Goal: Task Accomplishment & Management: Manage account settings

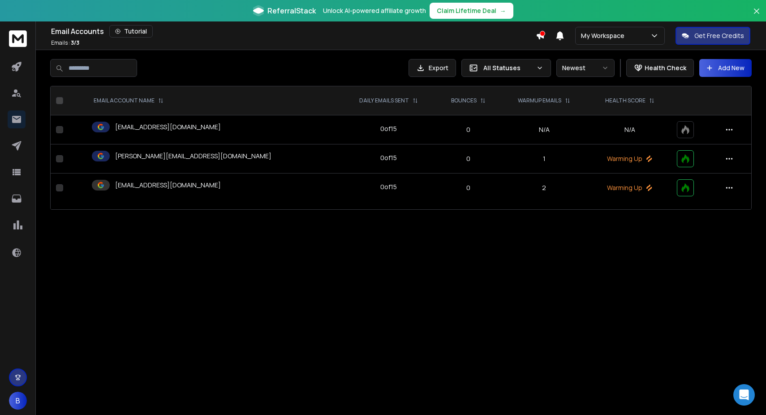
click at [681, 129] on icon at bounding box center [685, 129] width 8 height 9
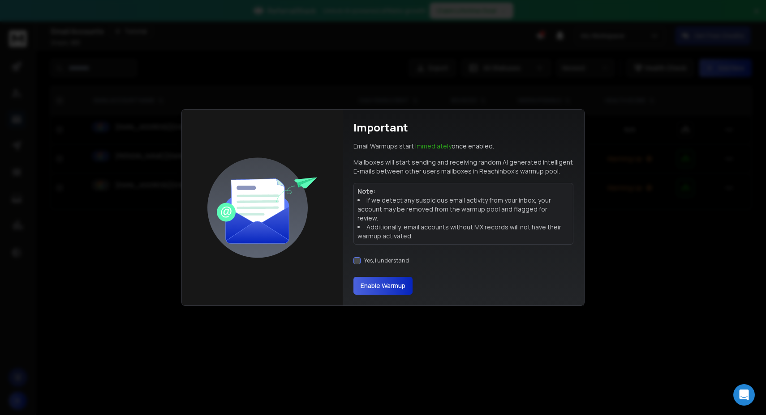
click at [359, 259] on button "Yes, I understand" at bounding box center [356, 260] width 7 height 7
click at [389, 289] on button "Enable Warmup" at bounding box center [382, 286] width 59 height 18
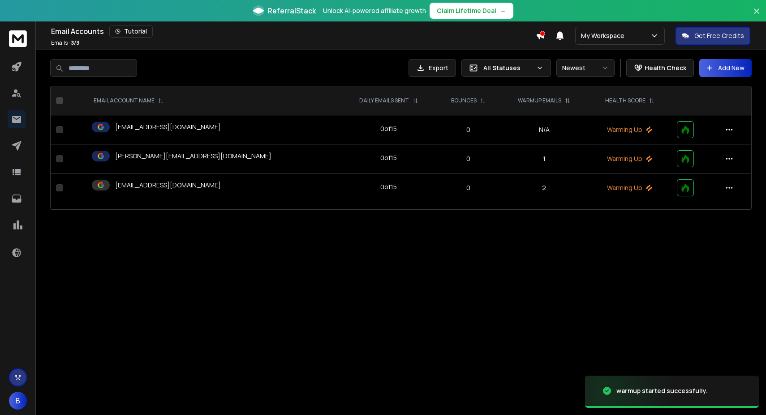
click at [213, 129] on p "[EMAIL_ADDRESS][DOMAIN_NAME]" at bounding box center [168, 127] width 106 height 9
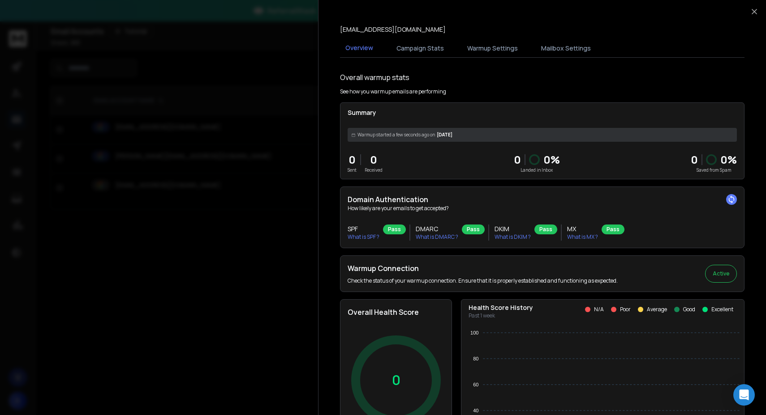
click at [215, 211] on div at bounding box center [383, 207] width 766 height 415
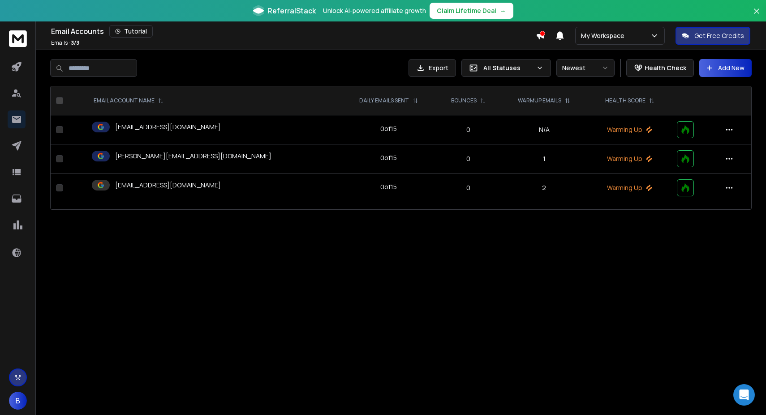
click at [194, 213] on div "Export All Statuses Newest Health Check Add New EMAIL ACCOUNT NAME DAILY EMAILS…" at bounding box center [401, 134] width 730 height 169
click at [187, 155] on p "[PERSON_NAME][EMAIL_ADDRESS][DOMAIN_NAME]" at bounding box center [193, 156] width 156 height 9
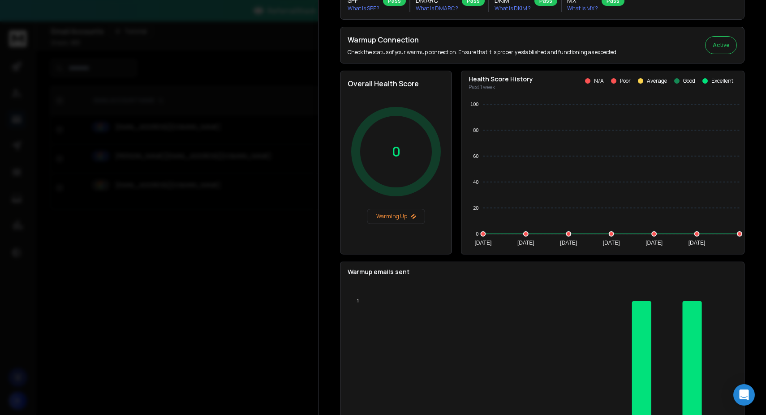
scroll to position [320, 0]
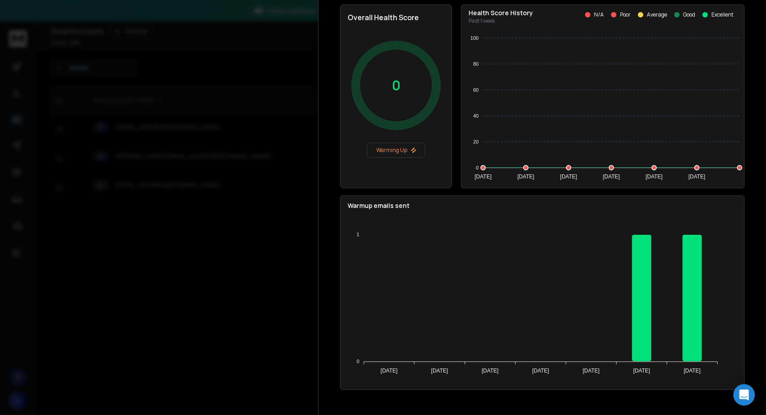
click at [188, 205] on div at bounding box center [383, 207] width 766 height 415
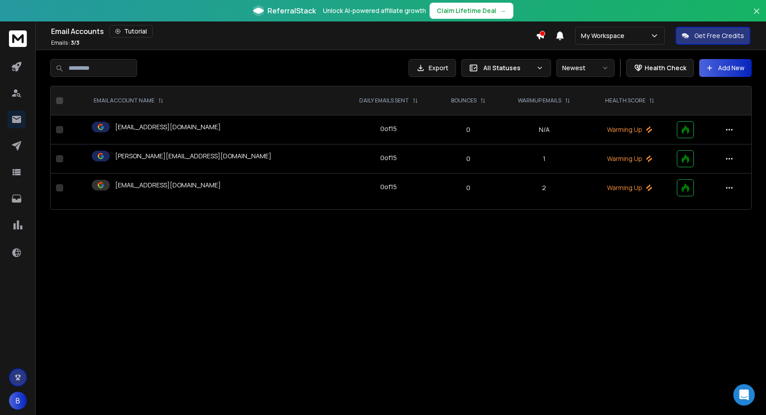
click at [178, 188] on p "[EMAIL_ADDRESS][DOMAIN_NAME]" at bounding box center [168, 185] width 106 height 9
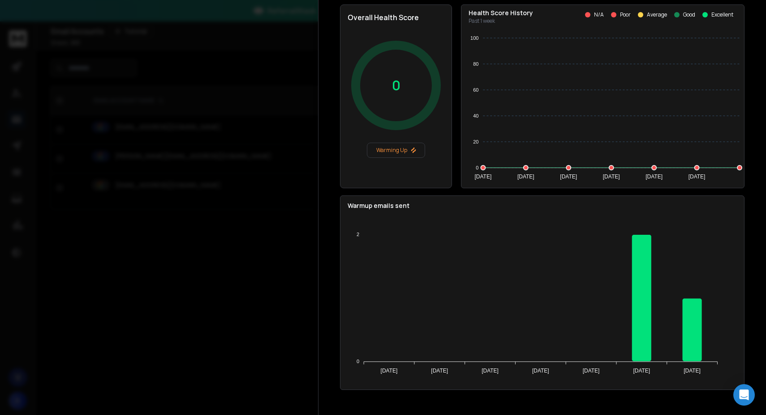
scroll to position [0, 0]
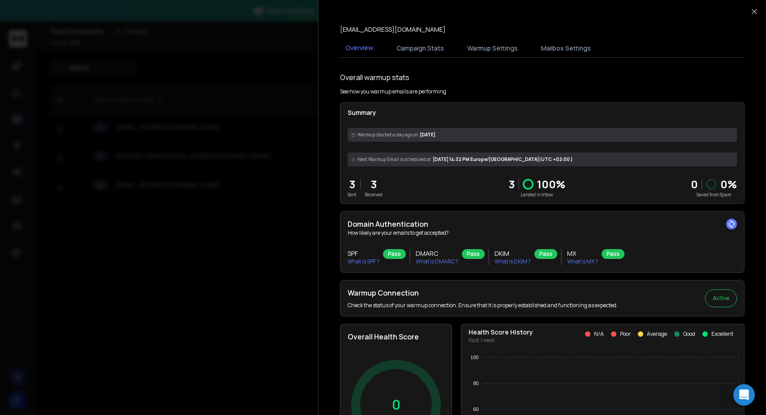
click at [277, 195] on div at bounding box center [383, 207] width 766 height 415
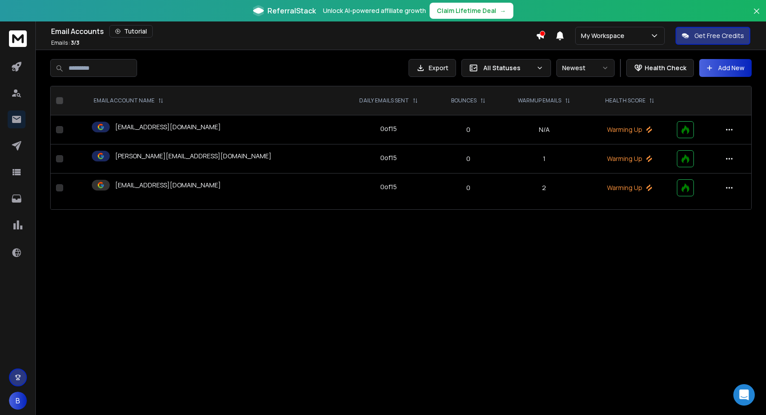
click at [758, 15] on icon "Close banner" at bounding box center [756, 11] width 8 height 8
